Goal: Communication & Community: Answer question/provide support

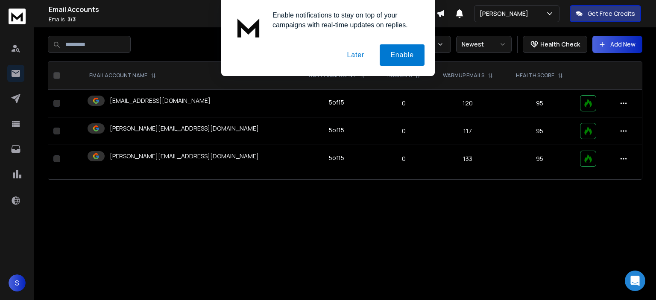
click at [334, 206] on div "Your warmest leads are on your site – Turn visits into conversations Reach Out …" at bounding box center [328, 150] width 656 height 300
click at [14, 98] on icon at bounding box center [15, 98] width 9 height 9
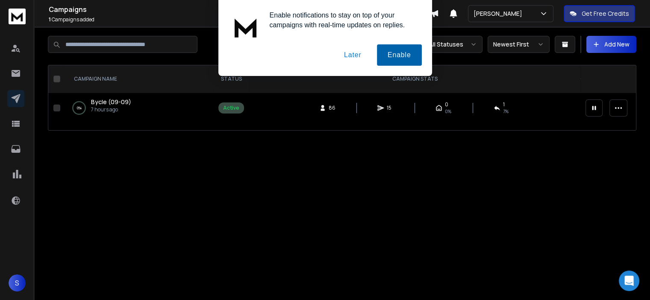
click at [401, 58] on button "Enable" at bounding box center [399, 54] width 45 height 21
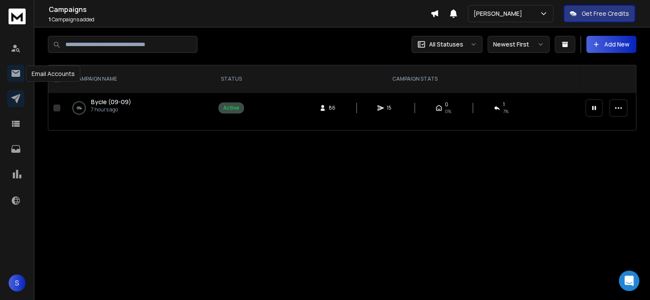
click at [12, 71] on icon at bounding box center [16, 73] width 9 height 7
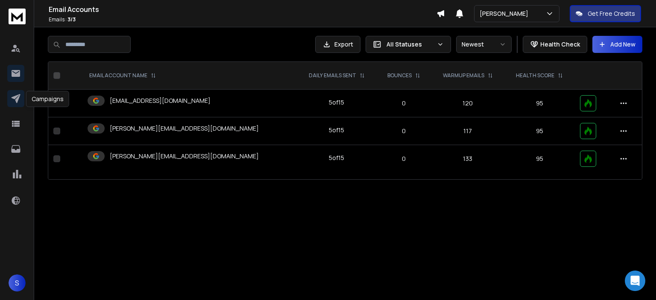
click at [14, 101] on icon at bounding box center [16, 99] width 10 height 10
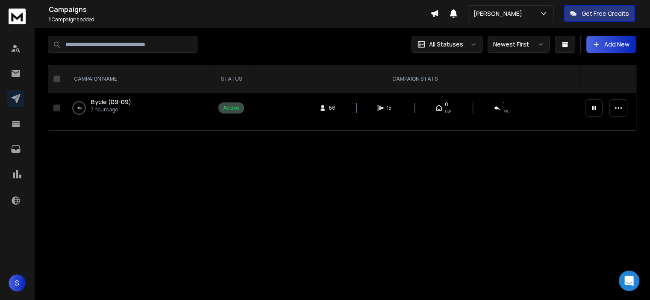
click at [99, 81] on th "CAMPAIGN NAME" at bounding box center [139, 78] width 150 height 27
click at [104, 104] on span "Bycle (09-09)" at bounding box center [111, 102] width 40 height 8
click at [456, 14] on icon at bounding box center [454, 13] width 8 height 9
click at [16, 73] on icon at bounding box center [16, 73] width 9 height 7
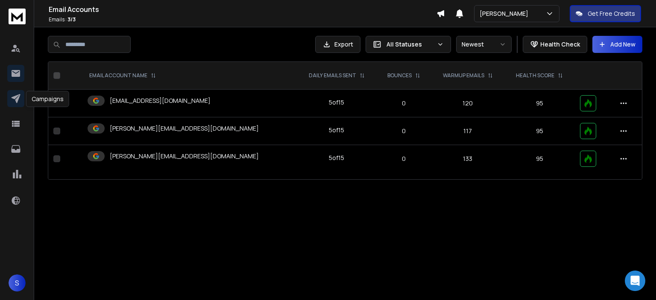
click at [18, 95] on icon at bounding box center [16, 99] width 10 height 10
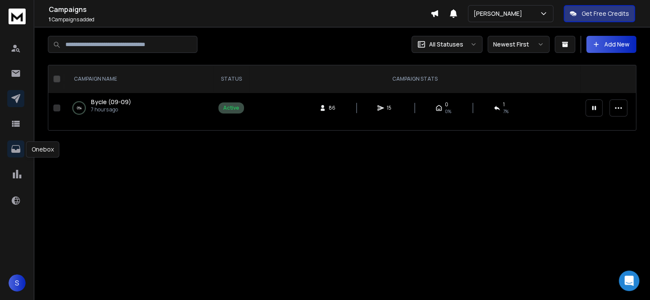
click at [16, 146] on icon at bounding box center [15, 149] width 9 height 8
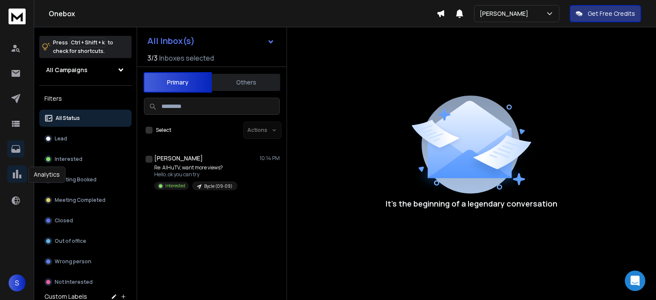
click at [18, 171] on icon at bounding box center [17, 174] width 9 height 9
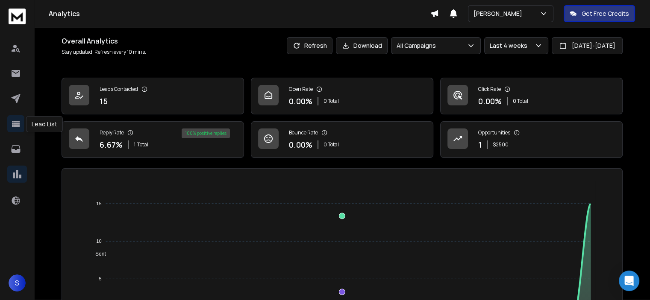
click at [16, 126] on icon at bounding box center [16, 124] width 8 height 6
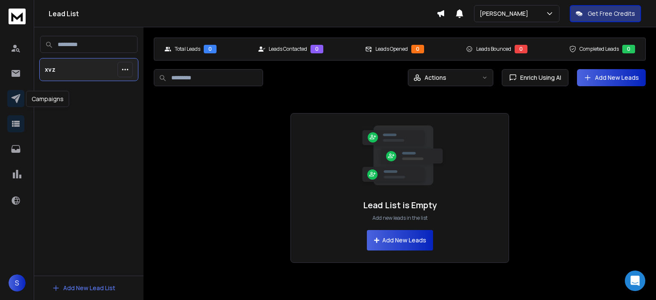
click at [14, 100] on icon at bounding box center [16, 99] width 10 height 10
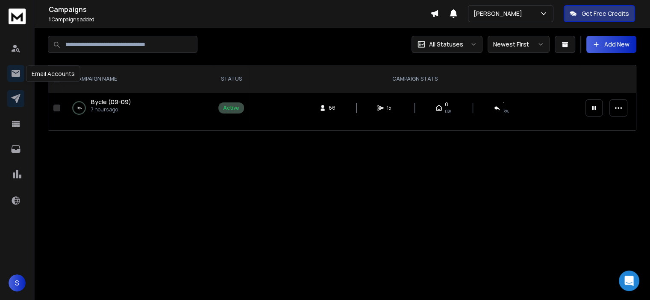
click at [15, 79] on link at bounding box center [15, 73] width 17 height 17
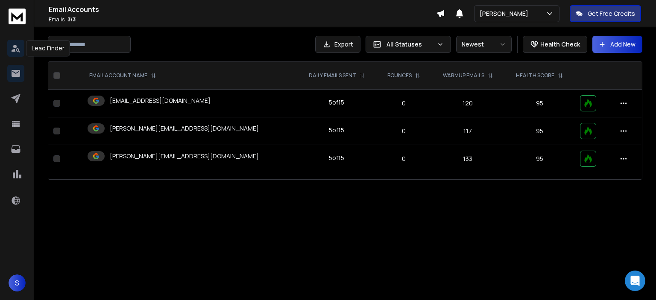
click at [17, 48] on icon at bounding box center [16, 50] width 9 height 4
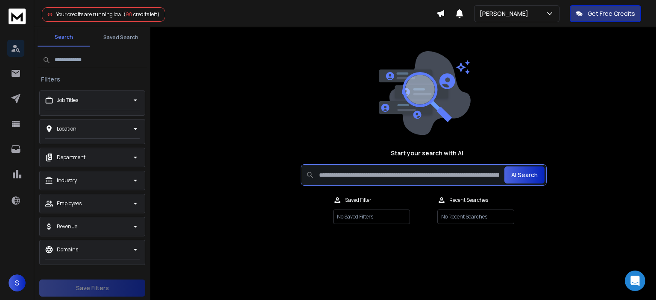
click at [14, 14] on img at bounding box center [17, 17] width 17 height 16
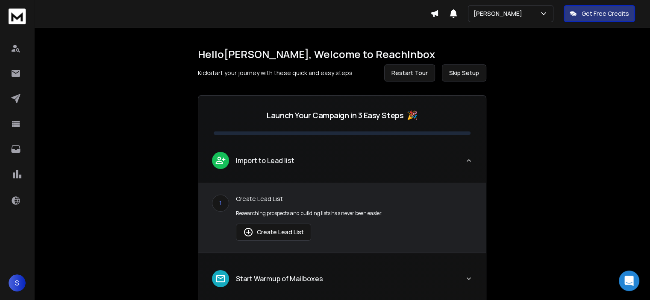
scroll to position [43, 0]
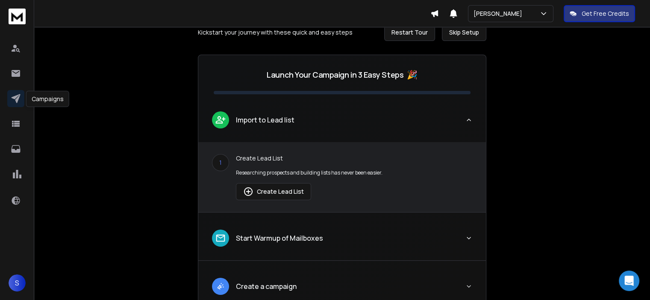
click at [21, 95] on icon at bounding box center [16, 99] width 10 height 10
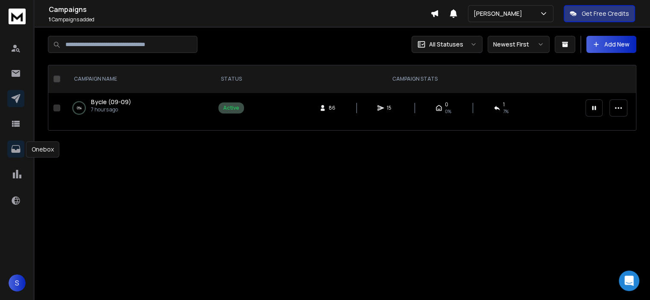
click at [14, 147] on icon at bounding box center [16, 149] width 10 height 10
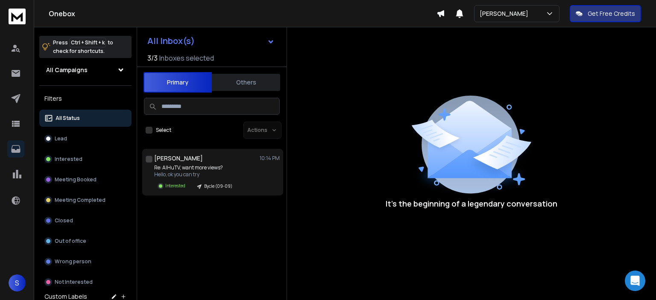
click at [180, 169] on p "Re: AlHuTV, want more views?" at bounding box center [195, 168] width 83 height 7
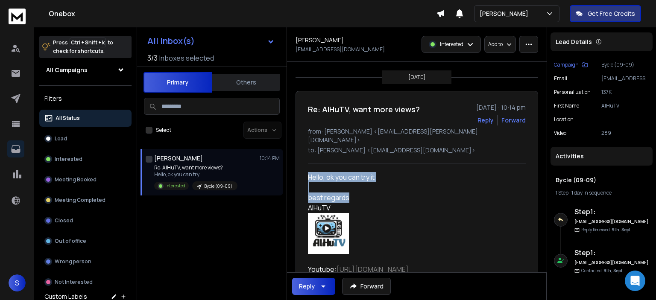
drag, startPoint x: 309, startPoint y: 167, endPoint x: 354, endPoint y: 190, distance: 50.1
click at [354, 190] on div "Hello, ok you can try it best regards AlHuTV Youtube: [URL][DOMAIN_NAME] Websit…" at bounding box center [413, 238] width 211 height 133
copy div "Hello, ok you can try it best regards"
click at [412, 193] on div "best regards" at bounding box center [413, 198] width 211 height 10
click at [485, 121] on button "Reply" at bounding box center [486, 120] width 16 height 9
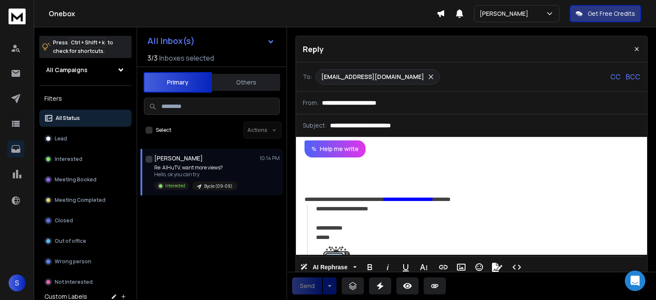
click at [347, 47] on div "Reply" at bounding box center [471, 49] width 351 height 26
click at [341, 51] on div "Reply" at bounding box center [471, 49] width 351 height 26
click at [323, 174] on div at bounding box center [471, 170] width 332 height 9
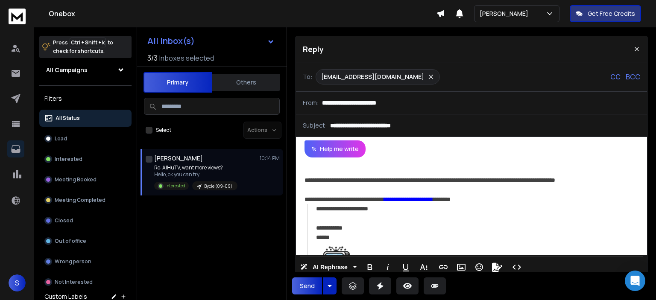
click at [306, 285] on button "Send" at bounding box center [307, 286] width 30 height 17
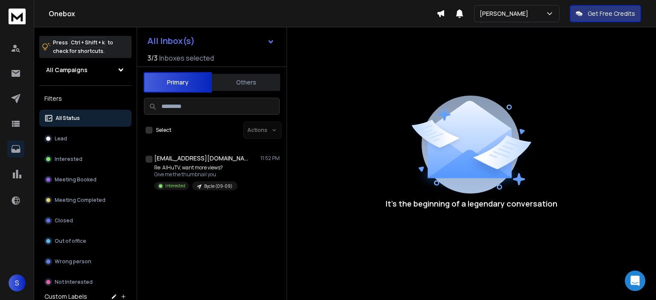
click at [26, 147] on div at bounding box center [17, 151] width 20 height 20
click at [22, 148] on link at bounding box center [15, 149] width 17 height 17
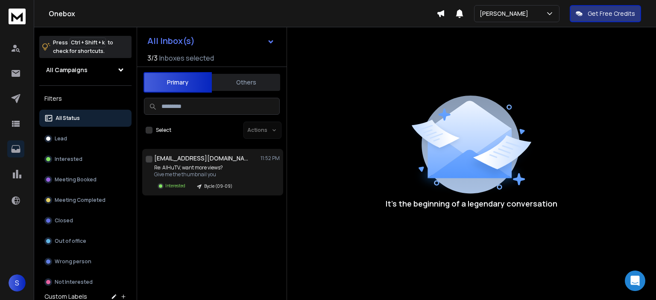
click at [185, 162] on h1 "[EMAIL_ADDRESS][DOMAIN_NAME]" at bounding box center [201, 158] width 94 height 9
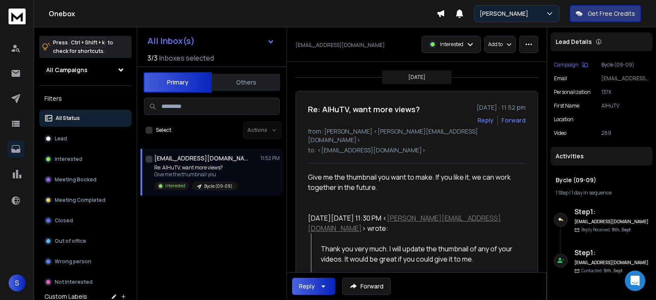
click at [551, 8] on button "[PERSON_NAME]" at bounding box center [516, 13] width 85 height 17
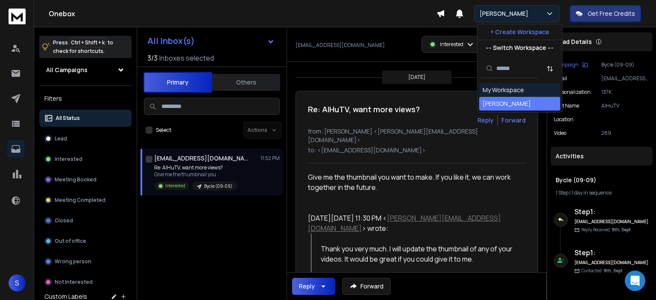
click at [550, 8] on button "[PERSON_NAME]" at bounding box center [516, 13] width 85 height 17
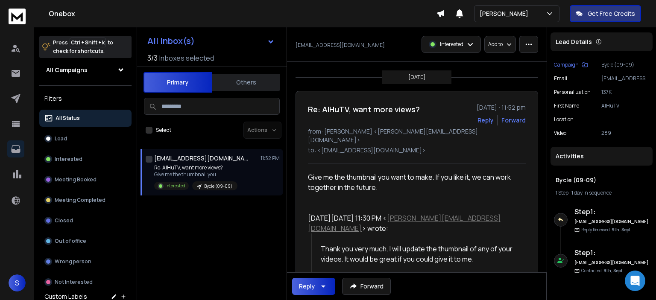
click at [471, 44] on icon at bounding box center [470, 44] width 5 height 3
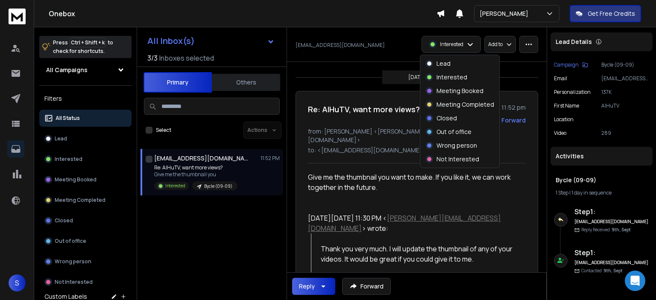
click at [471, 44] on icon at bounding box center [470, 44] width 5 height 3
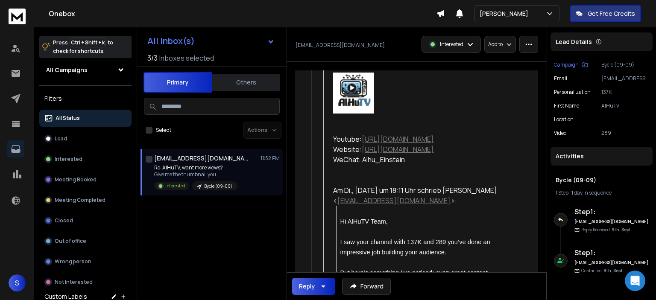
scroll to position [171, 0]
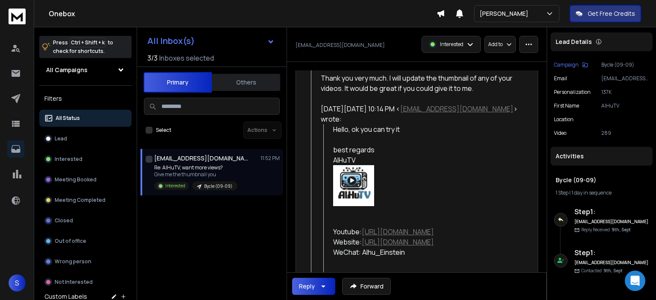
click at [420, 124] on div "Hello, ok you can try it best regards AlHuTV Youtube: [URL][DOMAIN_NAME] Websit…" at bounding box center [426, 196] width 186 height 144
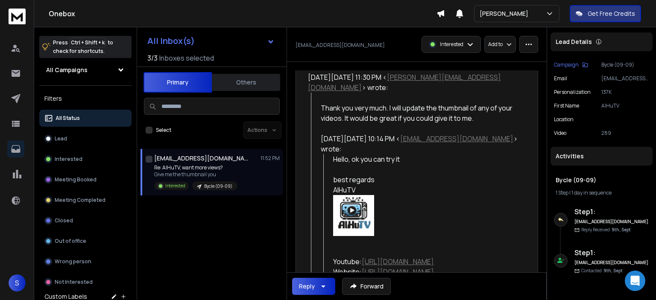
scroll to position [128, 0]
